Goal: Task Accomplishment & Management: Manage account settings

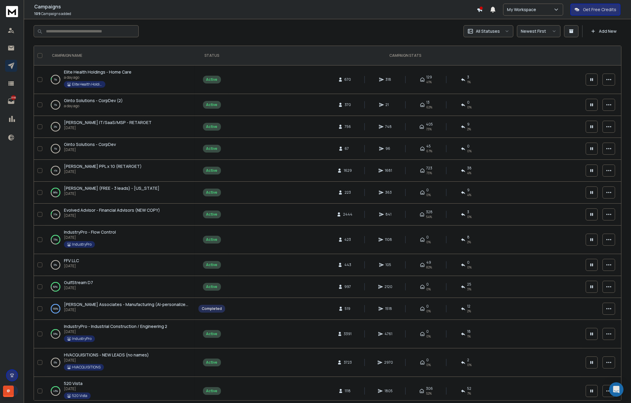
click at [95, 123] on span "[PERSON_NAME] IT/SaaS/MSP - RETARGET" at bounding box center [108, 122] width 88 height 6
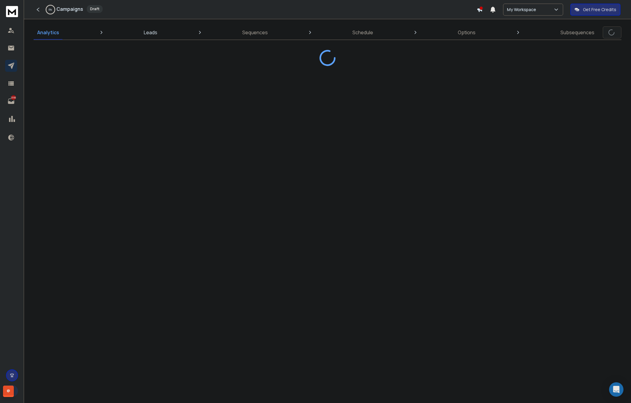
click at [150, 32] on p "Leads" at bounding box center [151, 32] width 14 height 7
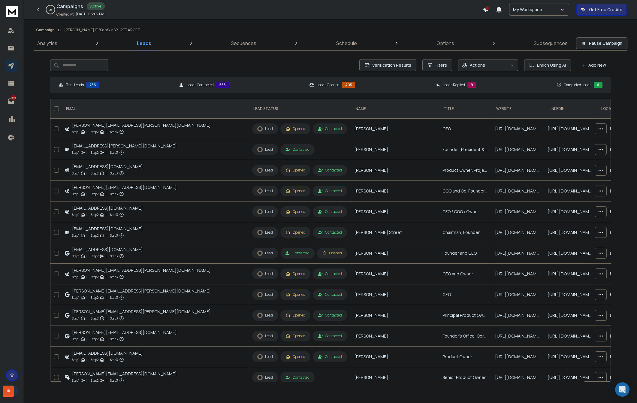
click at [590, 63] on button "Add New" at bounding box center [594, 65] width 34 height 12
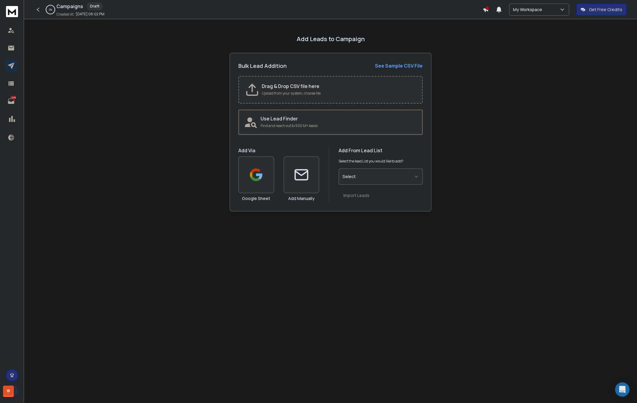
click at [320, 82] on div "Drag & Drop CSV file here Upload from your system, choose file" at bounding box center [330, 90] width 184 height 28
click at [39, 9] on icon at bounding box center [37, 9] width 5 height 5
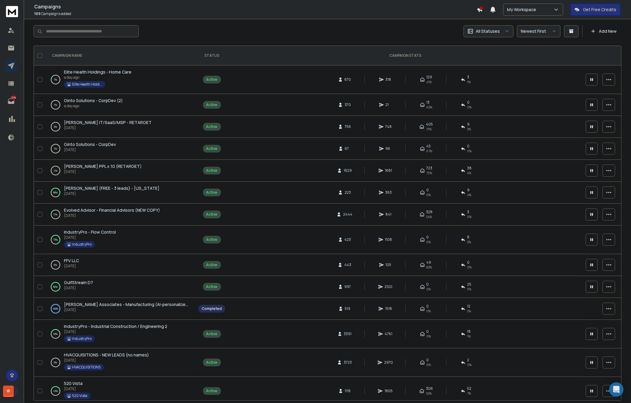
click at [85, 281] on span "GulfStream D7" at bounding box center [78, 282] width 29 height 6
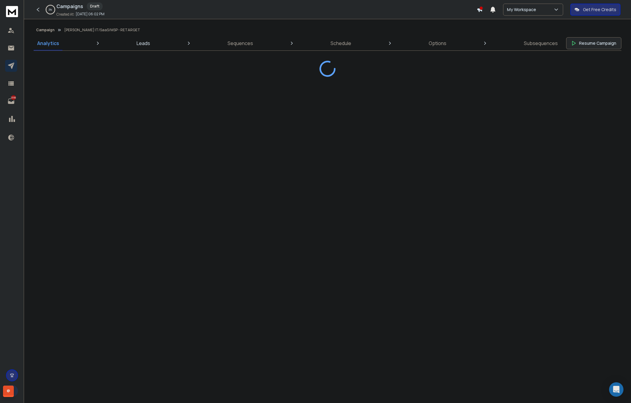
click at [144, 44] on p "Leads" at bounding box center [144, 43] width 14 height 7
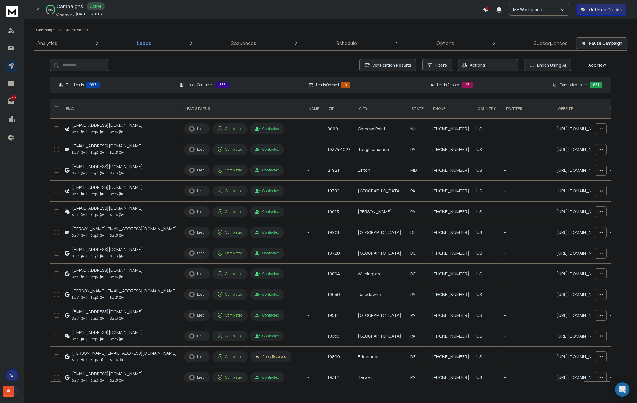
click at [592, 62] on button "Add New" at bounding box center [594, 65] width 34 height 12
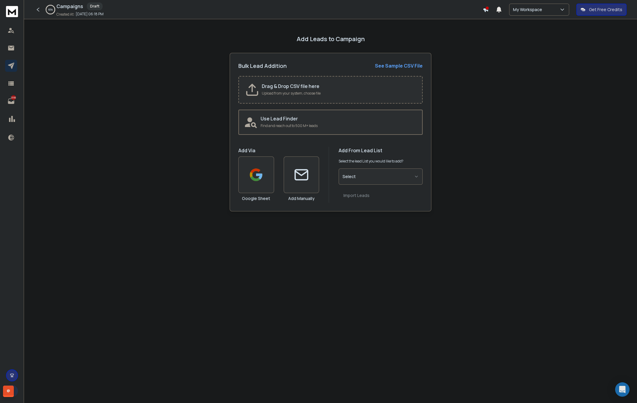
click at [262, 86] on h2 "Drag & Drop CSV file here" at bounding box center [339, 86] width 154 height 7
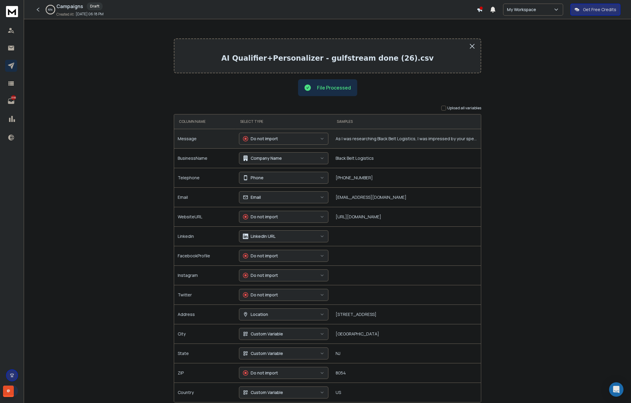
click at [269, 143] on button "Do not import" at bounding box center [283, 139] width 89 height 12
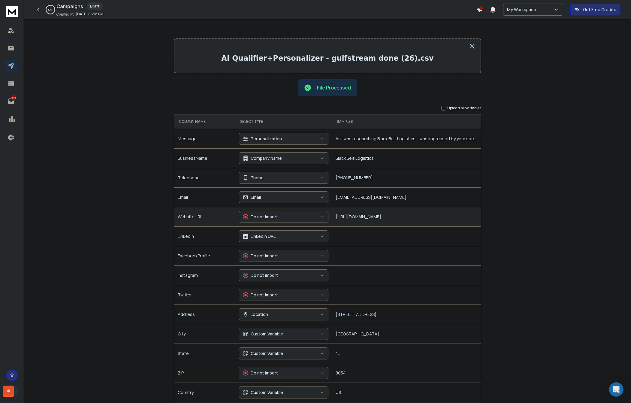
click at [292, 216] on button "Do not import" at bounding box center [283, 217] width 89 height 12
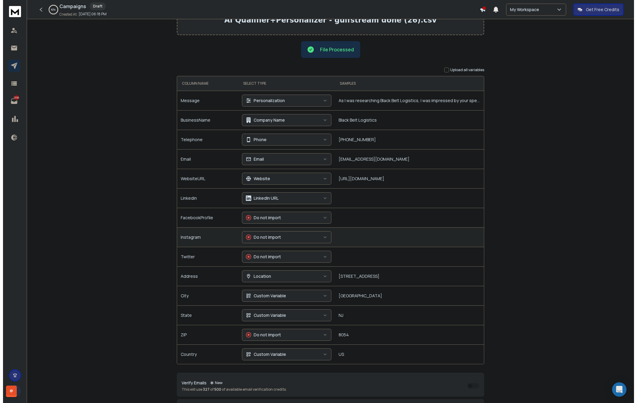
scroll to position [40, 0]
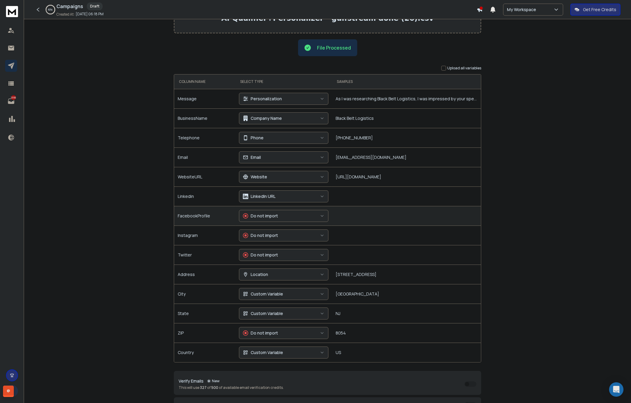
click at [297, 212] on button "Do not import" at bounding box center [283, 216] width 89 height 12
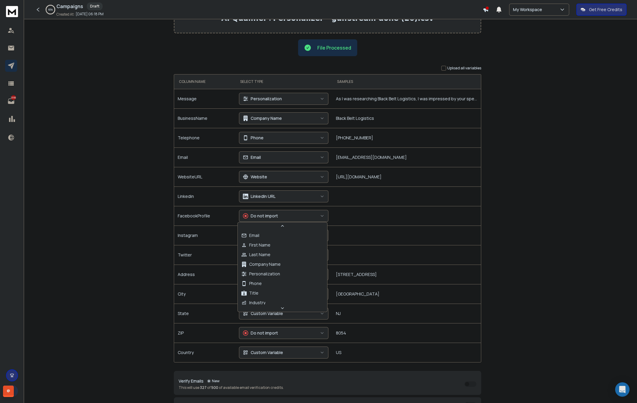
scroll to position [60, 0]
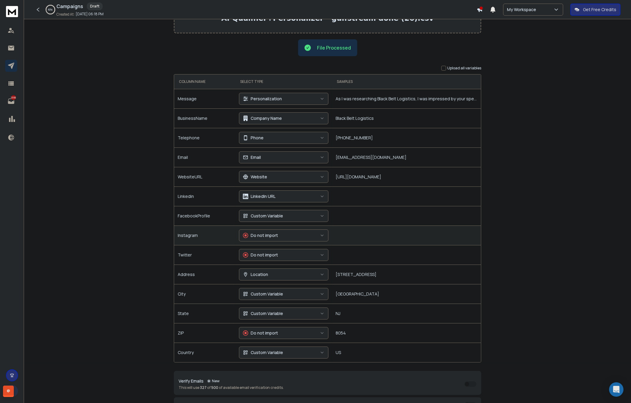
click at [289, 229] on button "Do not import" at bounding box center [283, 235] width 89 height 12
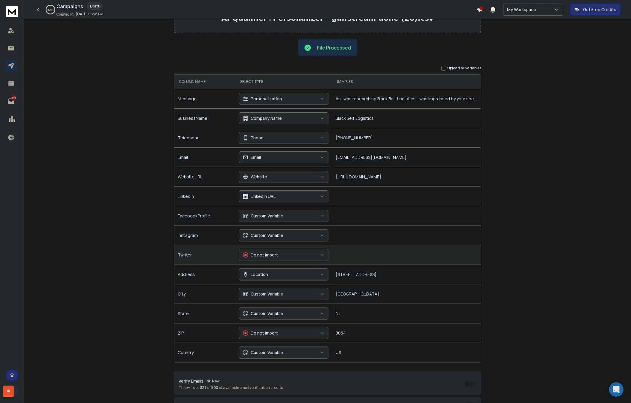
click at [277, 251] on button "Do not import" at bounding box center [283, 255] width 89 height 12
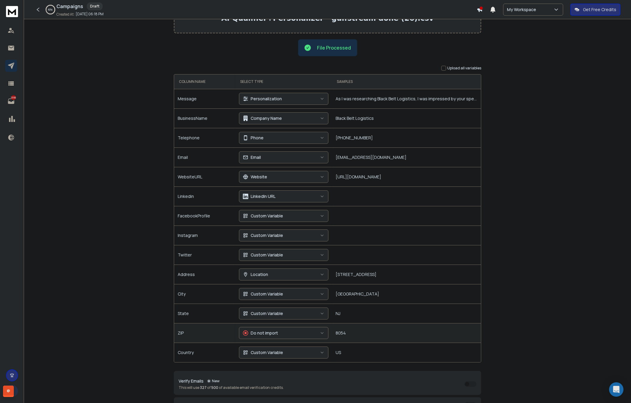
click at [267, 330] on div "Do not import" at bounding box center [260, 333] width 35 height 6
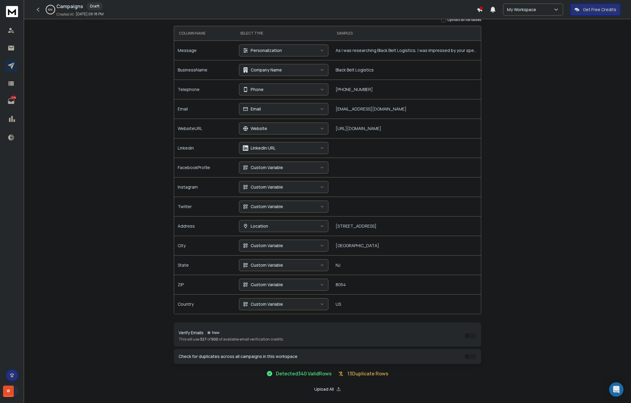
scroll to position [88, 0]
click at [326, 387] on button "Upload All" at bounding box center [328, 389] width 36 height 12
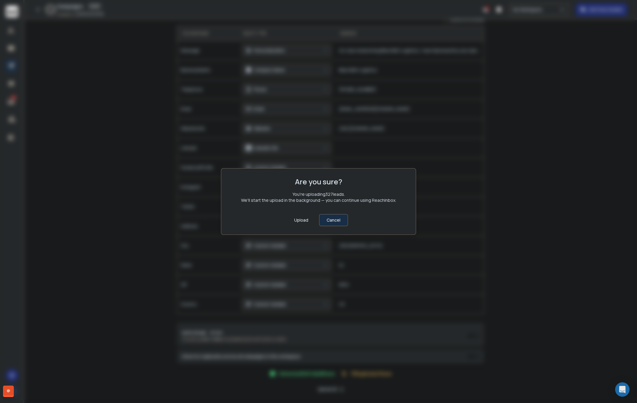
click at [300, 220] on button "Upload" at bounding box center [301, 220] width 24 height 12
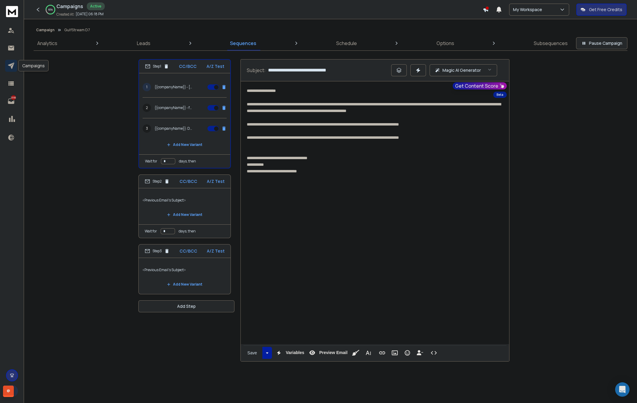
click at [14, 64] on icon at bounding box center [11, 65] width 7 height 7
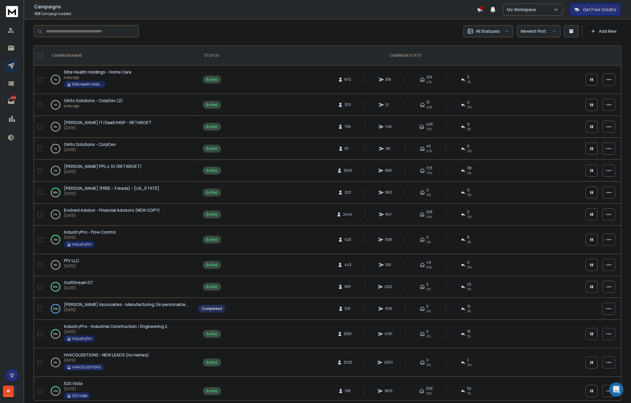
click at [106, 327] on span "IndustryPro - Industrial Construction / Engineering 2" at bounding box center [115, 326] width 103 height 6
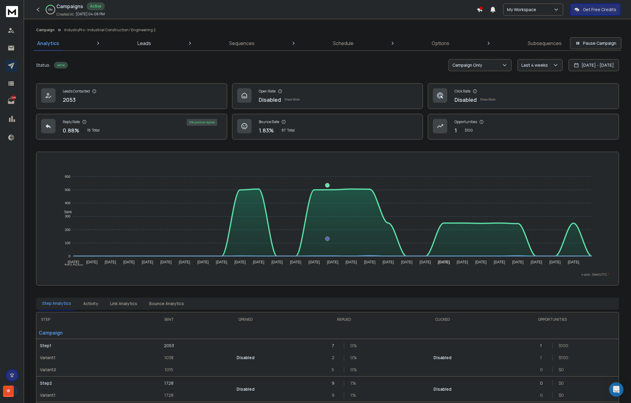
click at [145, 46] on p "Leads" at bounding box center [144, 43] width 14 height 7
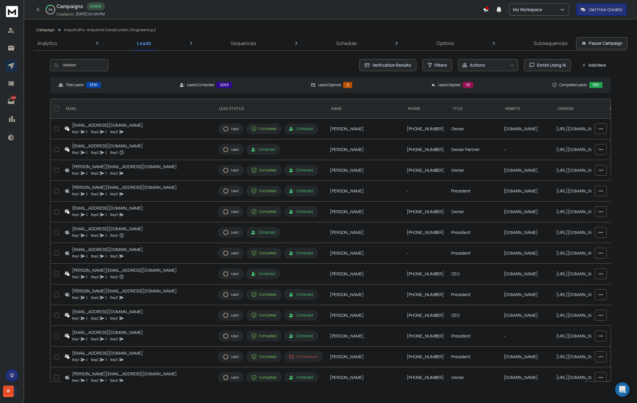
click at [598, 66] on button "Add New" at bounding box center [594, 65] width 34 height 12
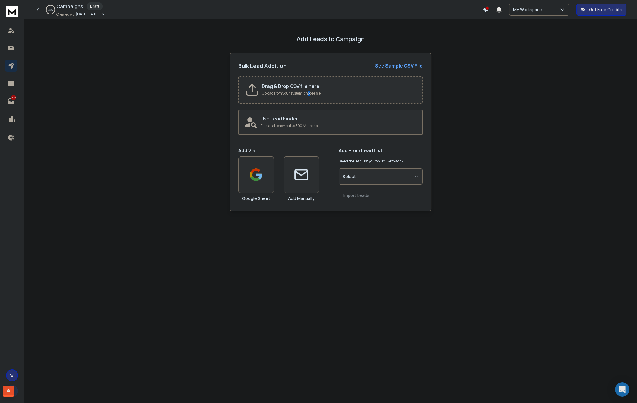
click at [309, 104] on div "Bulk Lead Addition See Sample CSV File Drag & Drop CSV file here Upload from yo…" at bounding box center [330, 98] width 184 height 73
drag, startPoint x: 309, startPoint y: 104, endPoint x: 300, endPoint y: 98, distance: 10.4
click at [300, 98] on div "Drag & Drop CSV file here Upload from your system, choose file" at bounding box center [330, 90] width 184 height 28
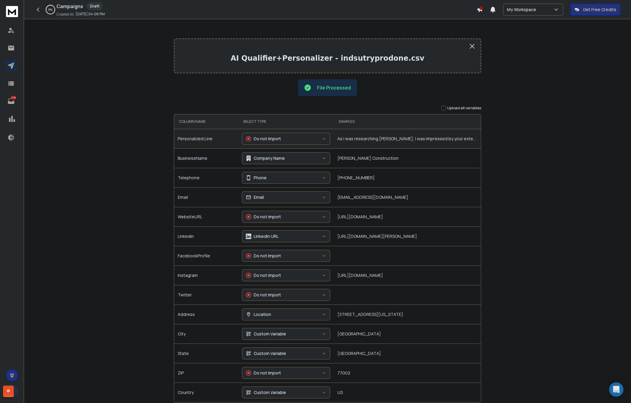
click at [286, 135] on button "Do not import" at bounding box center [286, 139] width 88 height 12
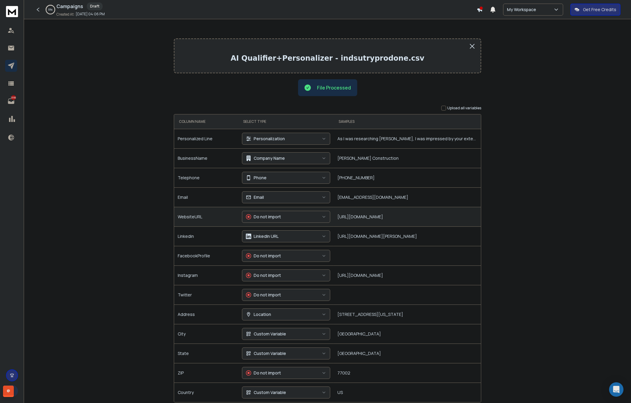
click at [287, 216] on button "Do not import" at bounding box center [286, 217] width 88 height 12
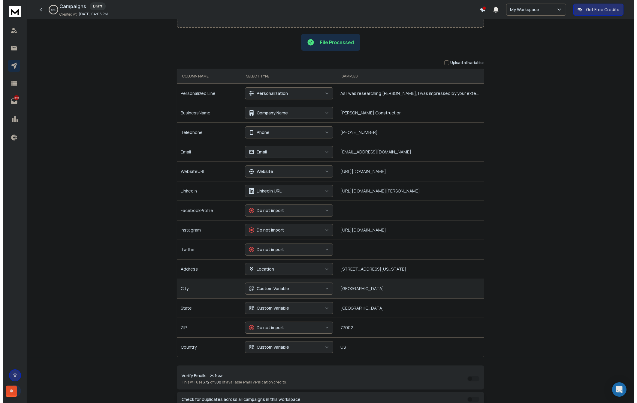
scroll to position [80, 0]
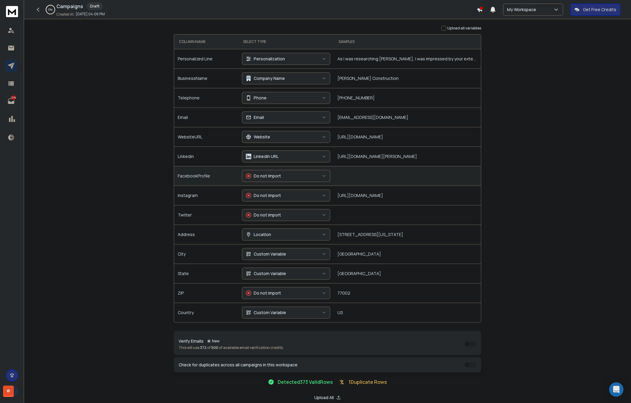
click at [279, 173] on button "Do not import" at bounding box center [286, 176] width 88 height 12
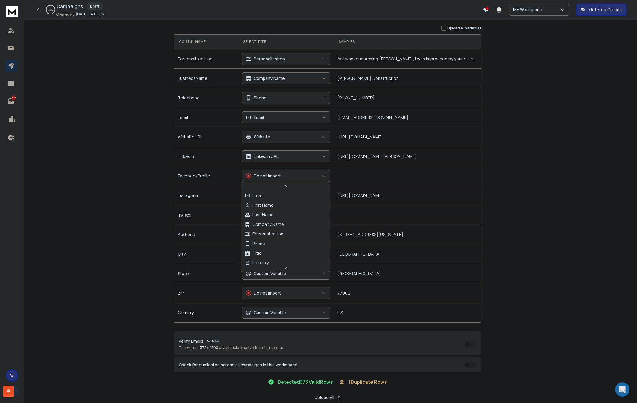
scroll to position [60, 0]
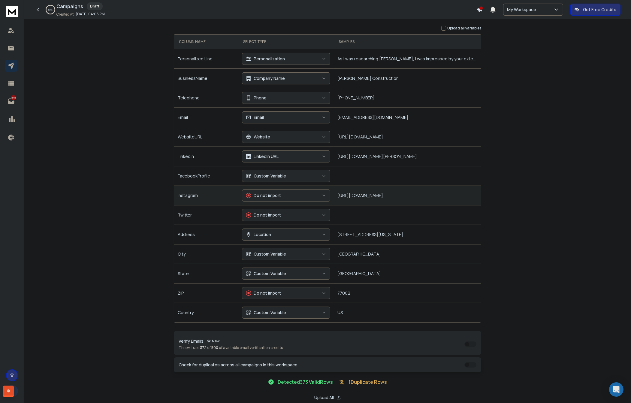
click at [285, 195] on button "Do not import" at bounding box center [286, 195] width 88 height 12
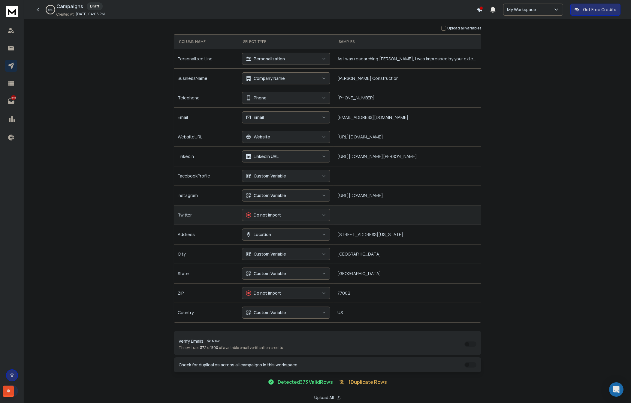
click at [273, 209] on button "Do not import" at bounding box center [286, 215] width 88 height 12
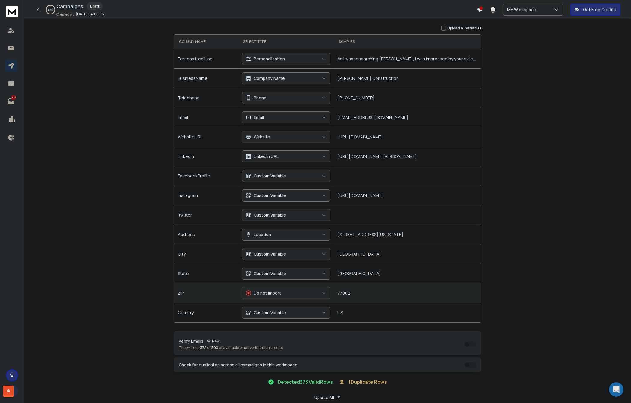
click at [279, 287] on button "Do not import" at bounding box center [286, 293] width 88 height 12
click at [322, 395] on button "Upload All" at bounding box center [328, 397] width 36 height 12
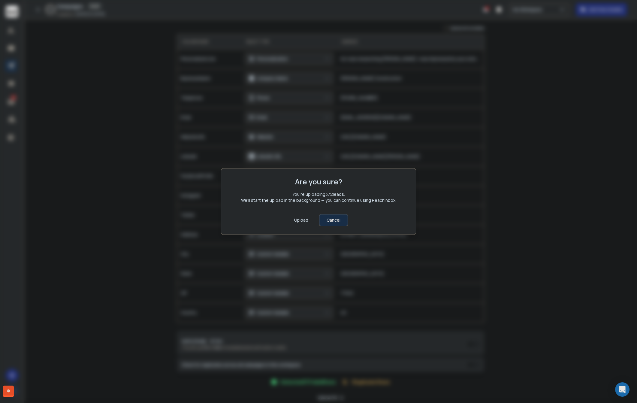
click at [298, 226] on button "Upload" at bounding box center [301, 220] width 24 height 12
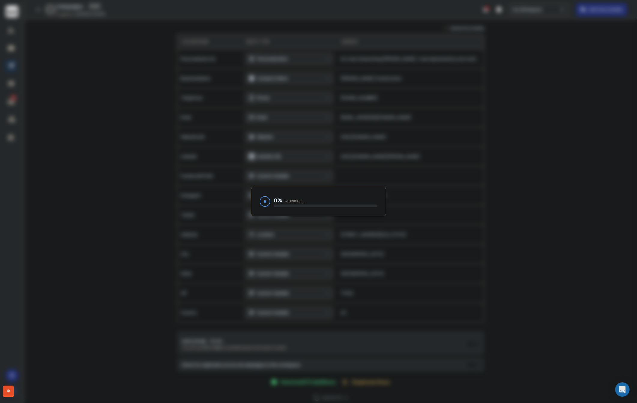
click at [301, 219] on div "0 % Uploading....." at bounding box center [318, 201] width 637 height 41
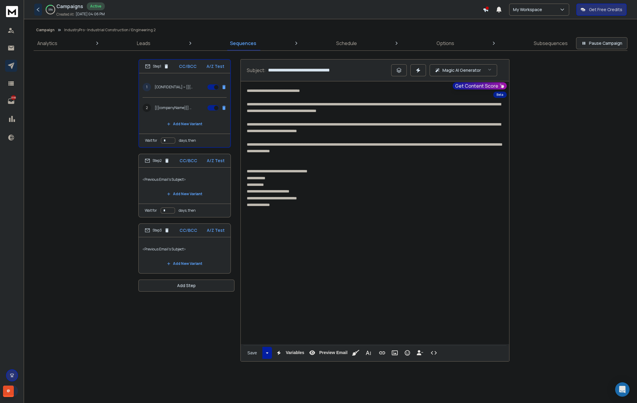
click at [37, 12] on icon at bounding box center [37, 9] width 5 height 5
